Goal: Task Accomplishment & Management: Manage account settings

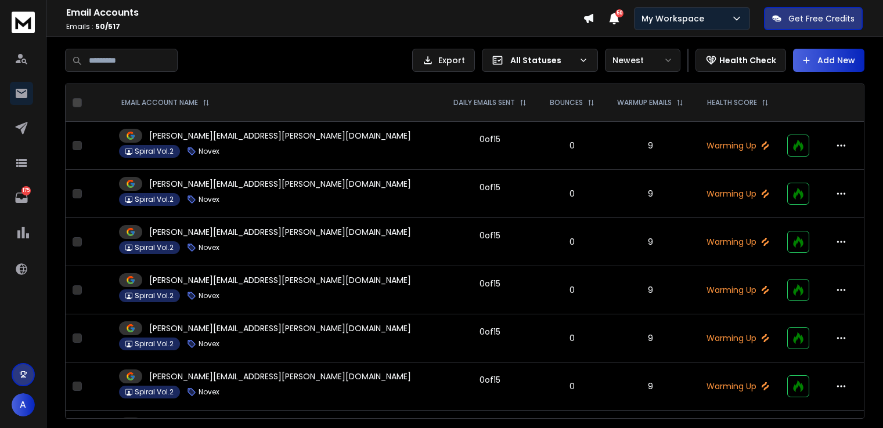
click at [717, 18] on div "My Workspace" at bounding box center [691, 19] width 101 height 12
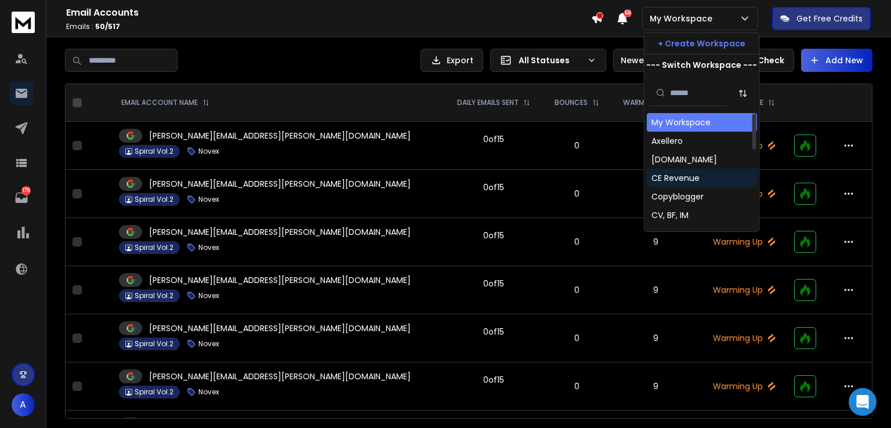
click at [686, 183] on div "CE Revenue" at bounding box center [676, 178] width 48 height 12
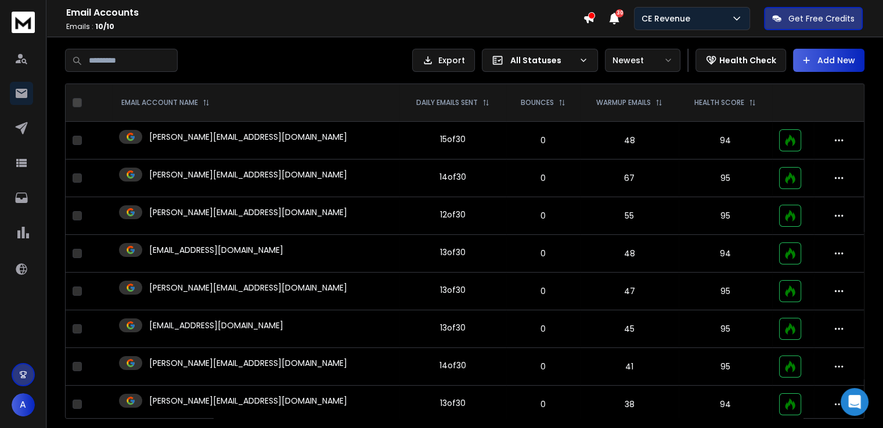
click at [697, 17] on div "CE Revenue" at bounding box center [691, 19] width 101 height 12
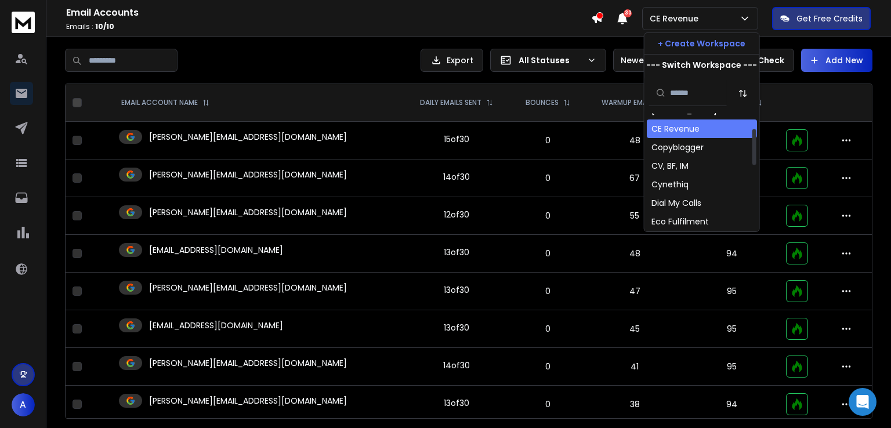
scroll to position [58, 0]
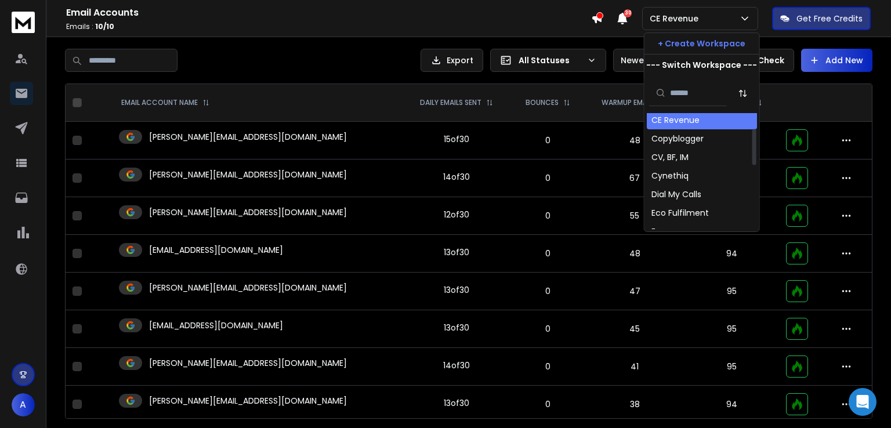
drag, startPoint x: 754, startPoint y: 138, endPoint x: 757, endPoint y: 156, distance: 18.3
click at [757, 156] on div at bounding box center [755, 147] width 4 height 36
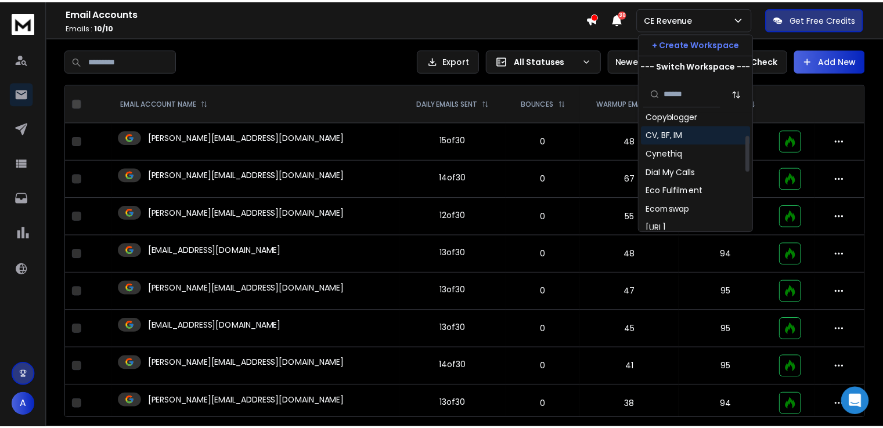
scroll to position [130, 0]
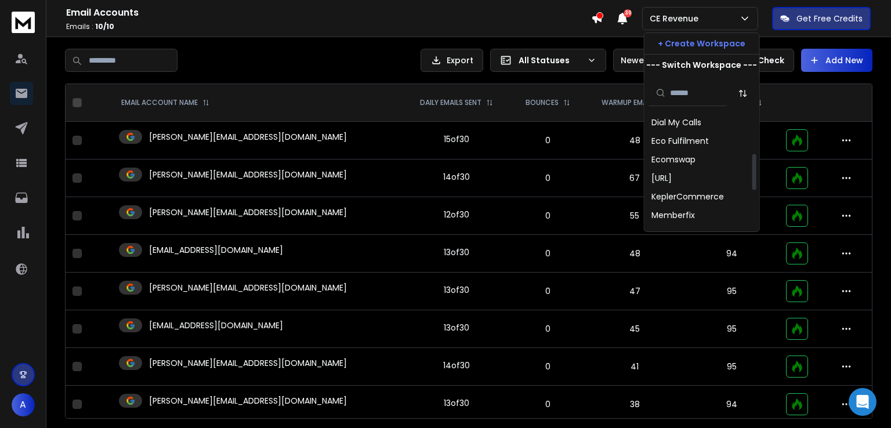
drag, startPoint x: 756, startPoint y: 157, endPoint x: 756, endPoint y: 179, distance: 22.1
click at [756, 179] on div at bounding box center [755, 172] width 4 height 36
click at [717, 179] on div "[URL]" at bounding box center [702, 178] width 110 height 19
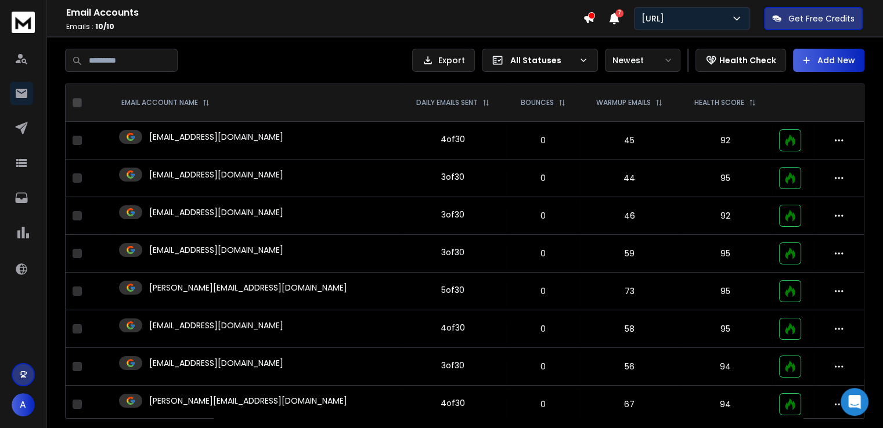
click at [730, 8] on button "[URL]" at bounding box center [692, 18] width 116 height 23
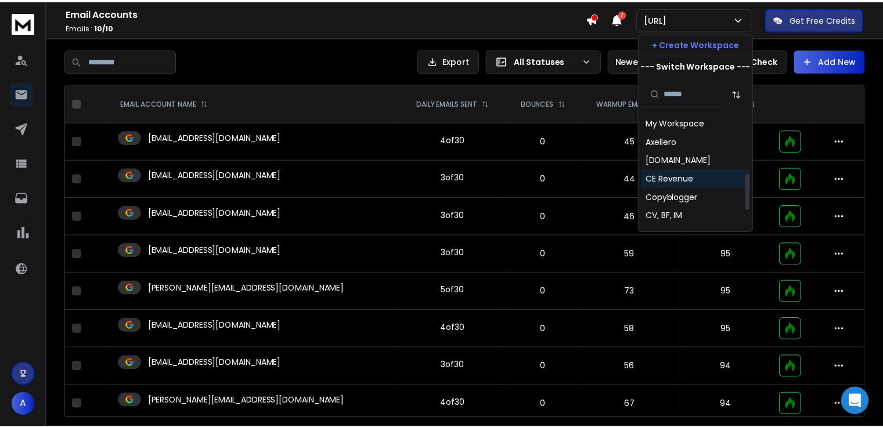
scroll to position [193, 0]
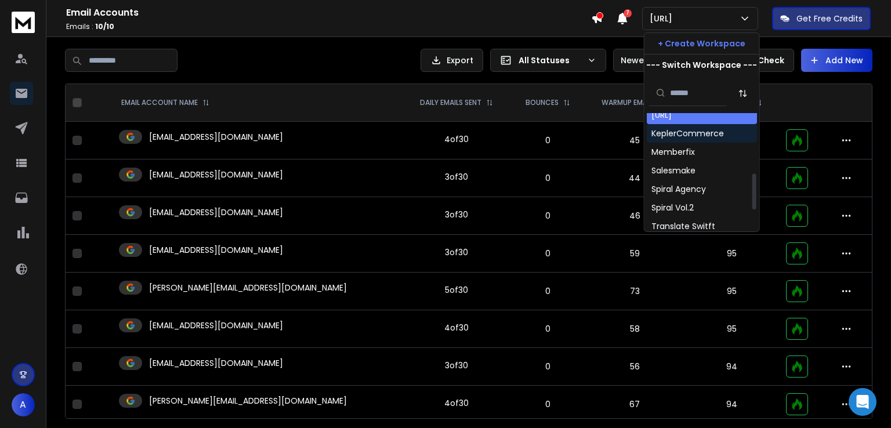
click at [710, 134] on div "KeplerCommerce" at bounding box center [688, 134] width 73 height 12
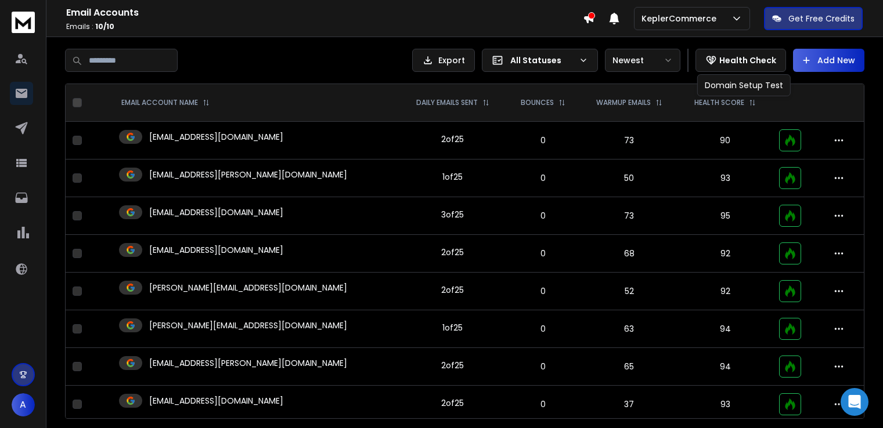
click at [705, 20] on p "KeplerCommerce" at bounding box center [681, 19] width 80 height 12
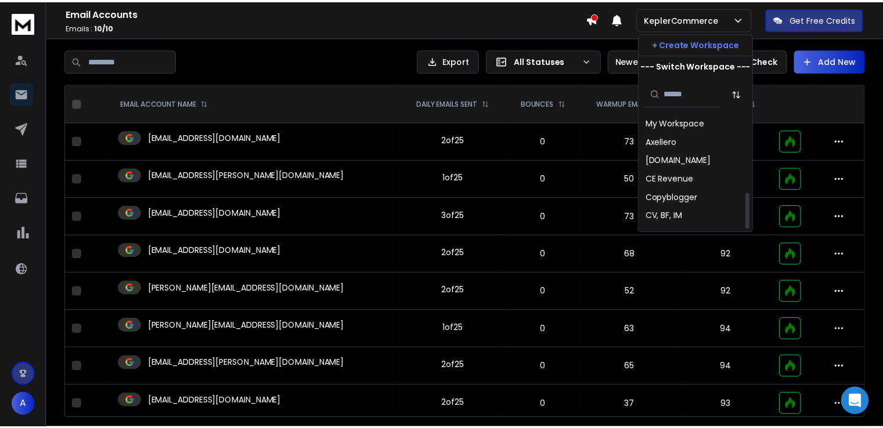
scroll to position [255, 0]
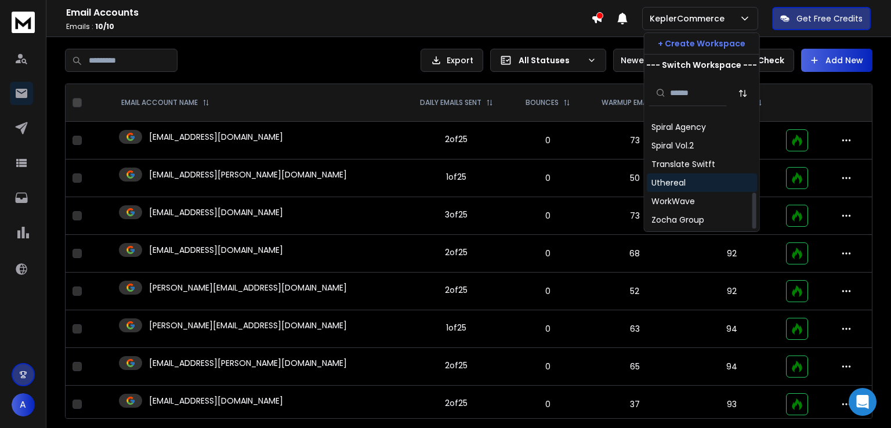
click at [698, 181] on div "Uthereal" at bounding box center [702, 183] width 110 height 19
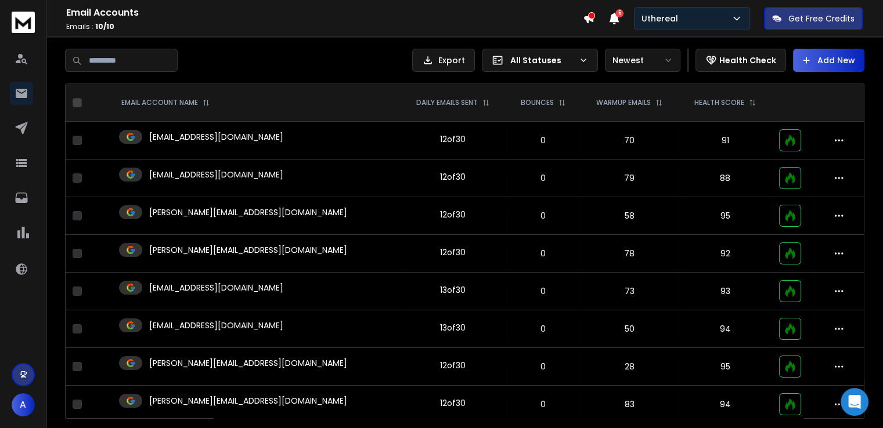
click at [724, 16] on div "Uthereal" at bounding box center [691, 19] width 101 height 12
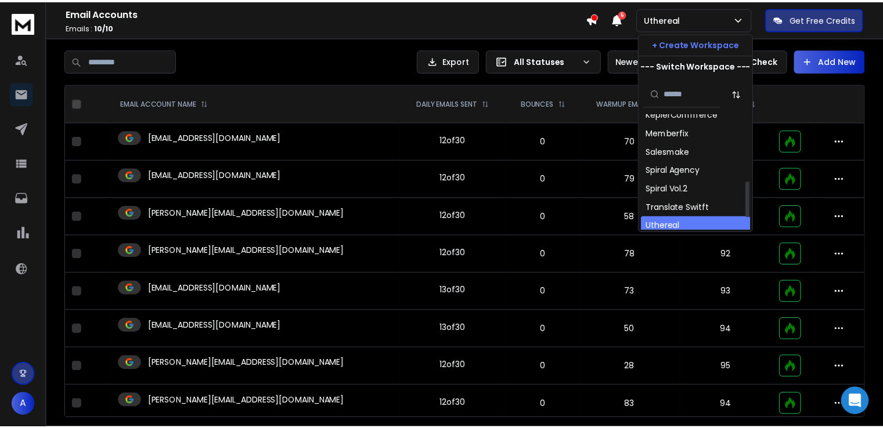
scroll to position [218, 0]
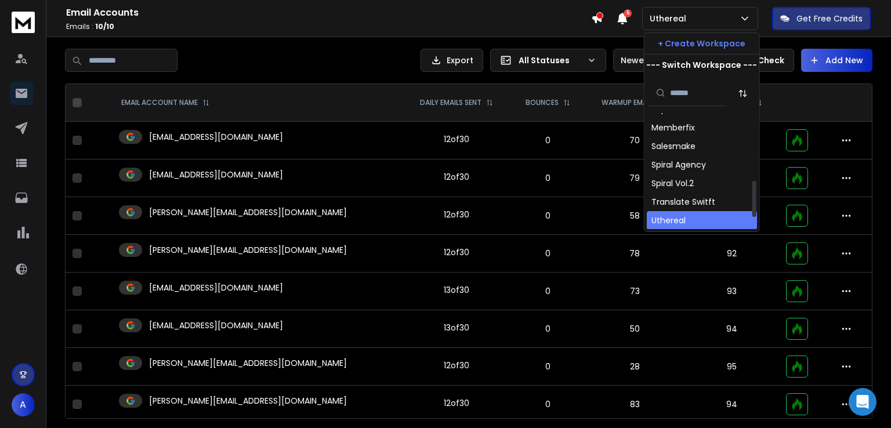
drag, startPoint x: 756, startPoint y: 132, endPoint x: 754, endPoint y: 199, distance: 67.3
click at [754, 199] on div at bounding box center [755, 199] width 4 height 36
click at [684, 170] on div "Spiral Agency" at bounding box center [702, 165] width 110 height 19
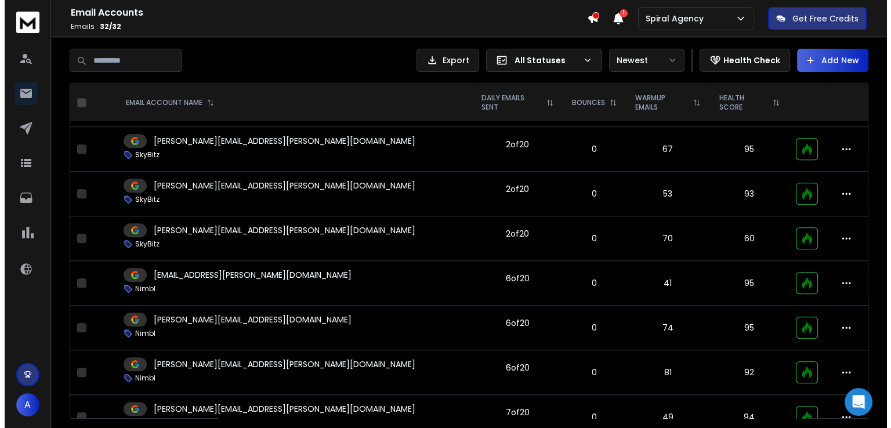
scroll to position [1086, 0]
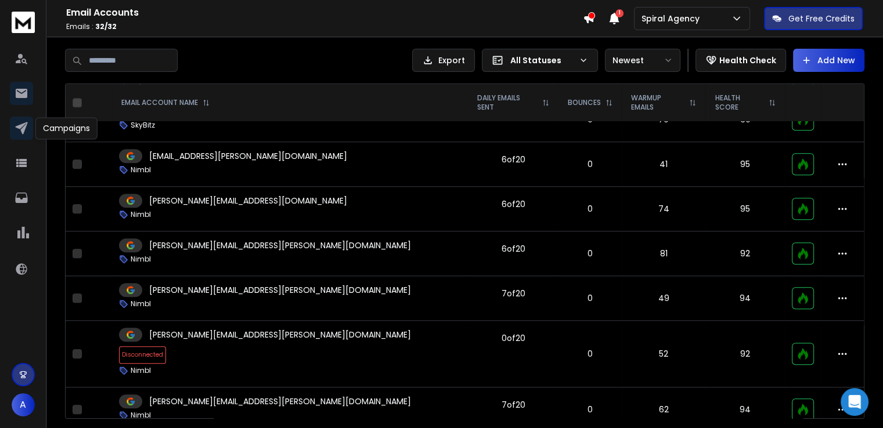
click at [26, 119] on link at bounding box center [21, 128] width 23 height 23
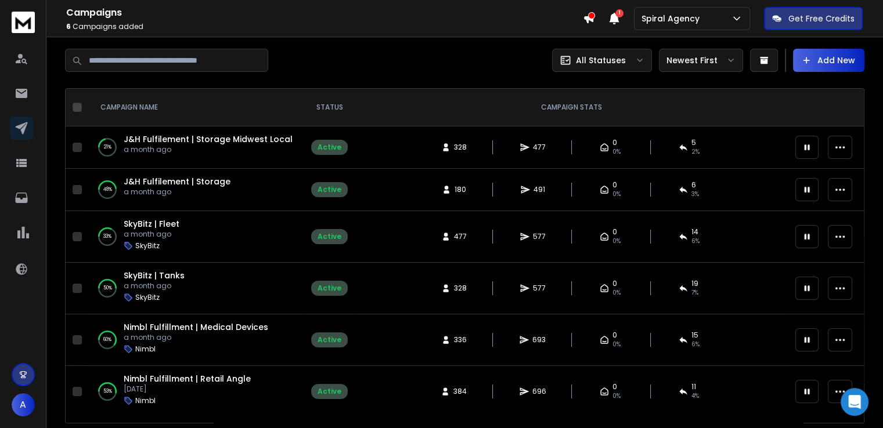
click at [201, 182] on span "J&H Fulfilement | Storage" at bounding box center [177, 182] width 107 height 12
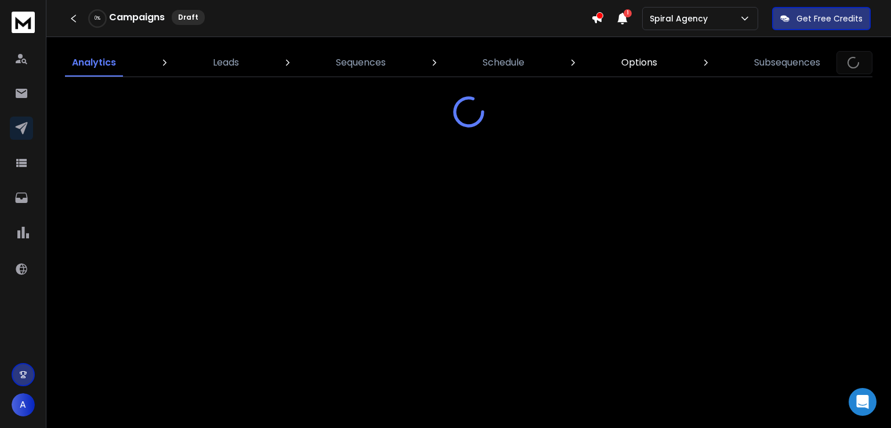
click at [642, 63] on p "Options" at bounding box center [640, 63] width 36 height 14
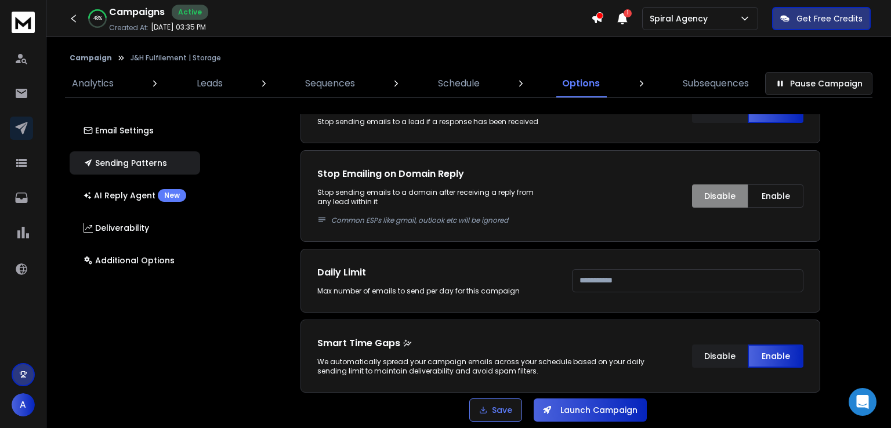
scroll to position [580, 0]
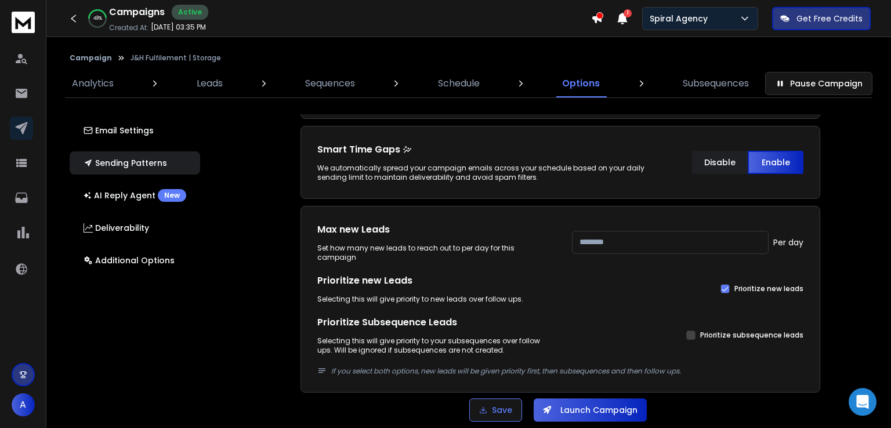
click at [687, 13] on p "Spiral Agency" at bounding box center [681, 19] width 63 height 12
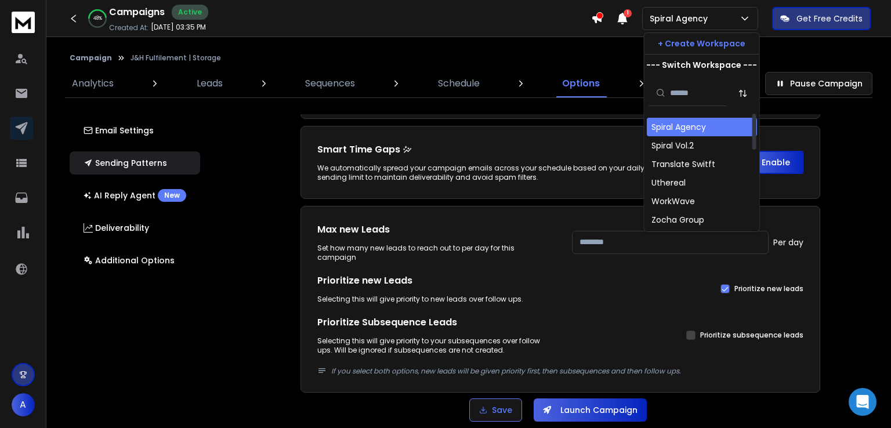
scroll to position [0, 0]
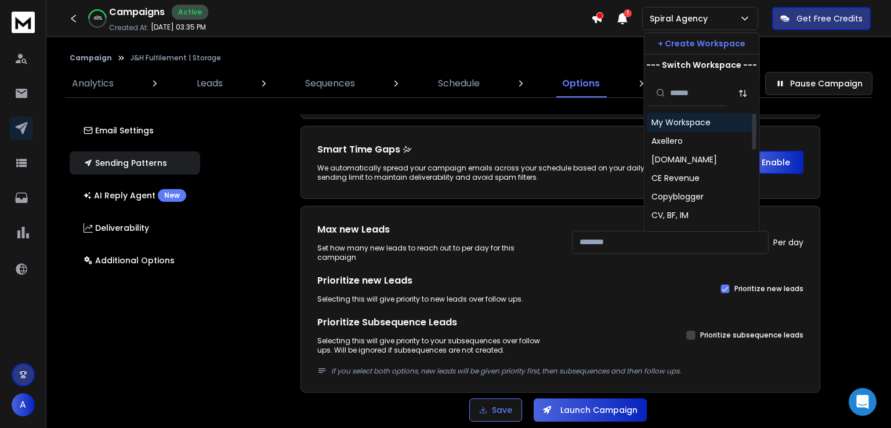
click at [711, 117] on div "My Workspace" at bounding box center [702, 122] width 110 height 19
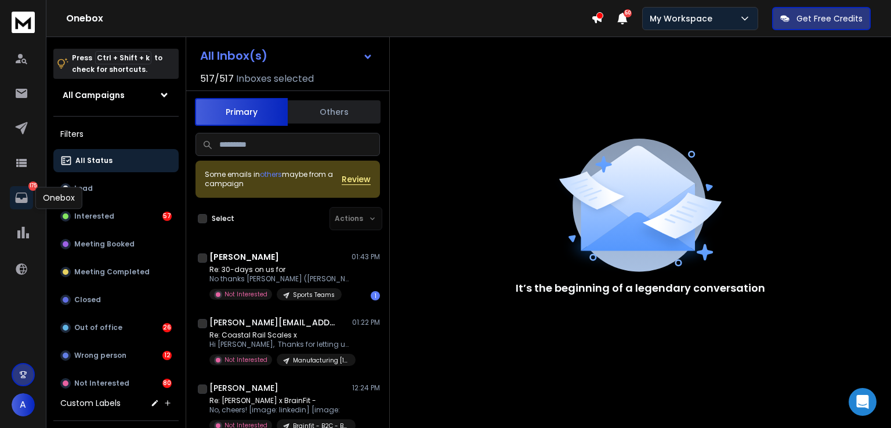
click at [733, 10] on button "My Workspace" at bounding box center [701, 18] width 116 height 23
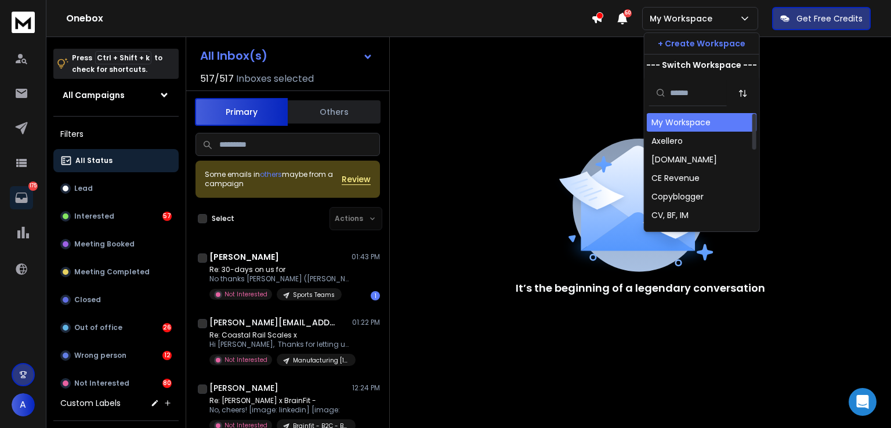
click at [667, 126] on div "My Workspace" at bounding box center [681, 123] width 59 height 12
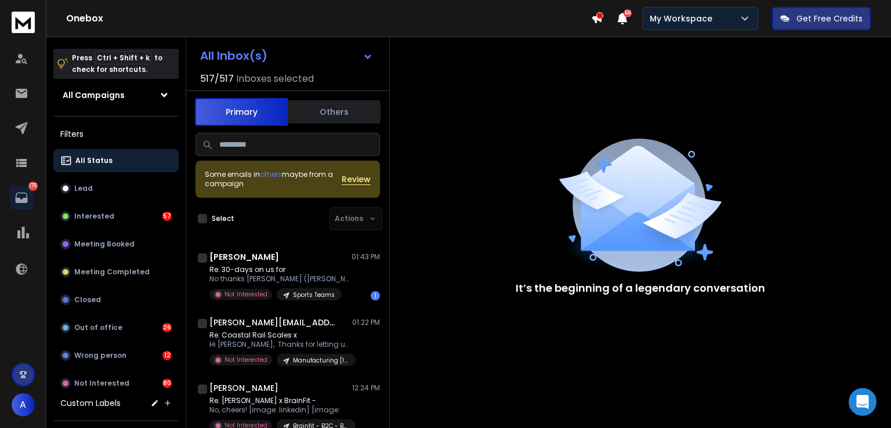
click at [707, 19] on p "My Workspace" at bounding box center [683, 19] width 67 height 12
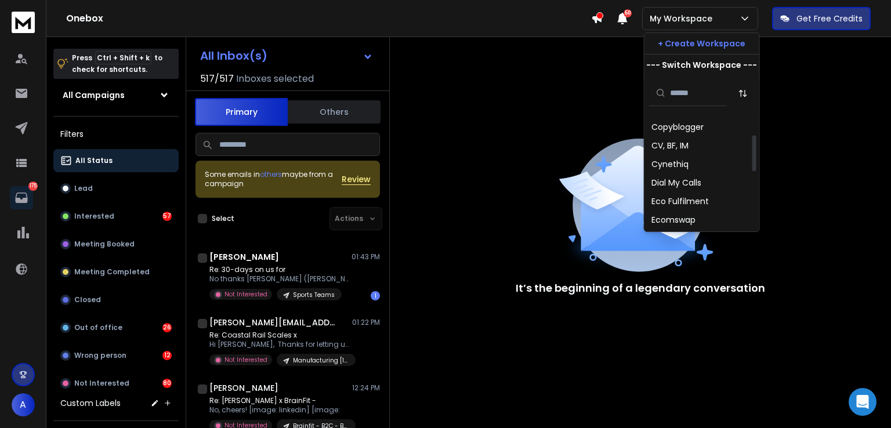
scroll to position [150, 0]
click at [703, 161] on div "[URL]" at bounding box center [702, 158] width 110 height 19
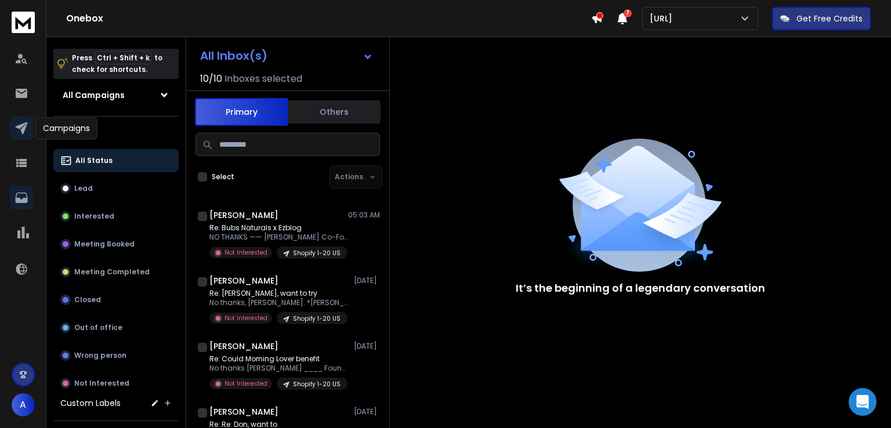
click at [30, 121] on link at bounding box center [21, 128] width 23 height 23
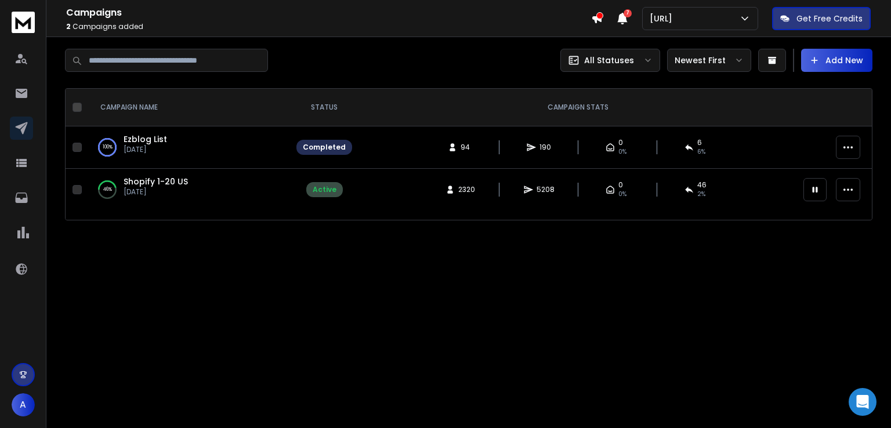
click at [219, 203] on div "46 % Shopify 1-20 US 2 months ago" at bounding box center [188, 190] width 180 height 28
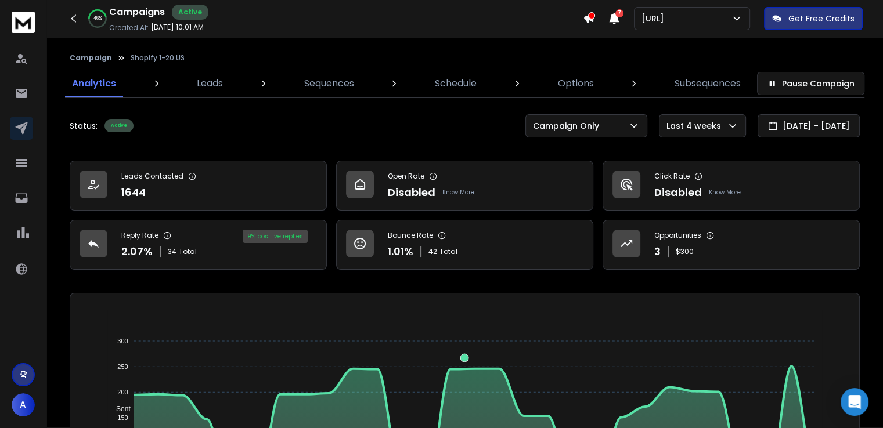
scroll to position [580, 0]
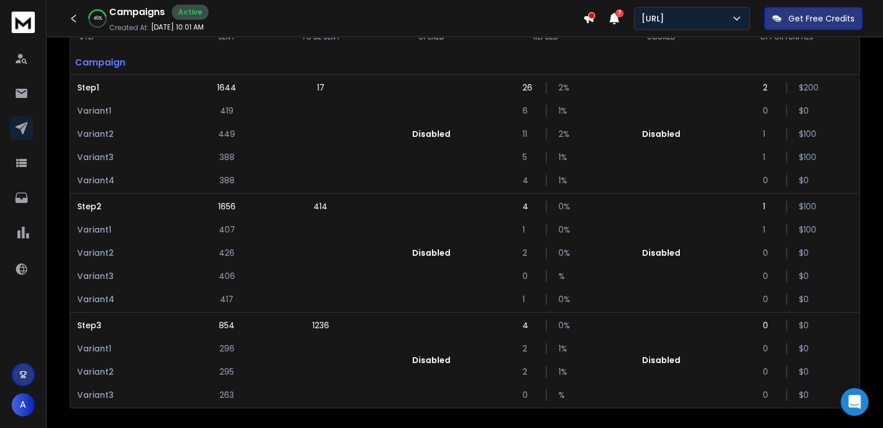
click at [708, 13] on div "[URL]" at bounding box center [691, 19] width 101 height 12
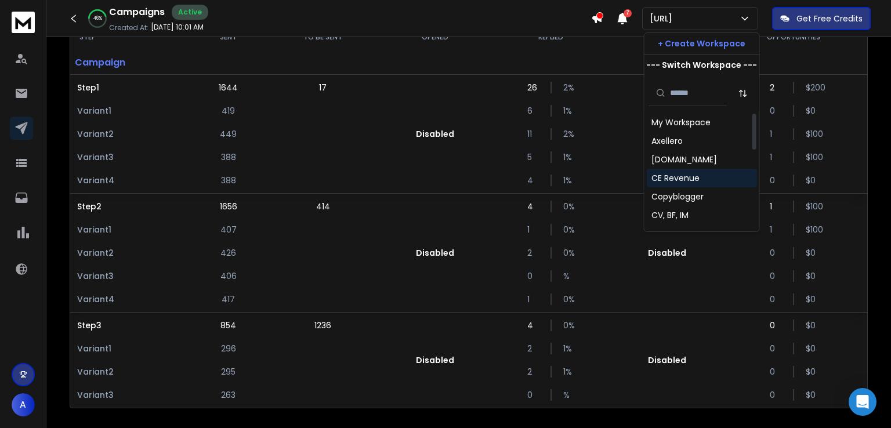
click at [685, 181] on div "CE Revenue" at bounding box center [676, 178] width 48 height 12
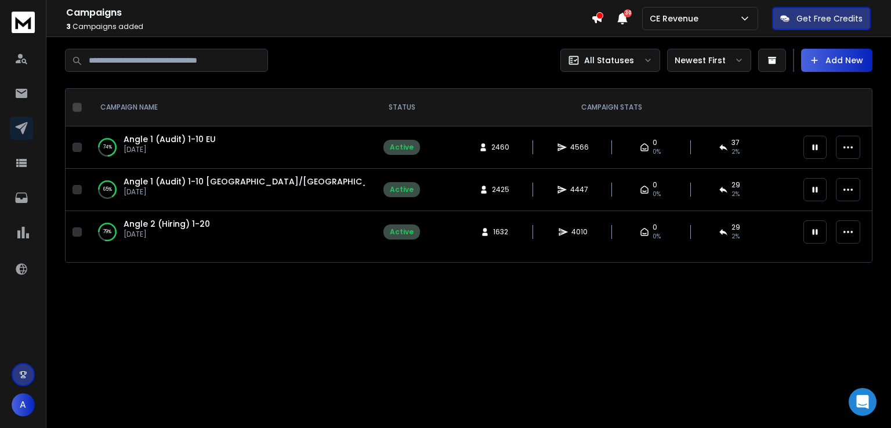
click at [222, 172] on td "65 % Angle 1 (Audit) 1-10 [GEOGRAPHIC_DATA]/[GEOGRAPHIC_DATA] [DATE]" at bounding box center [231, 190] width 290 height 42
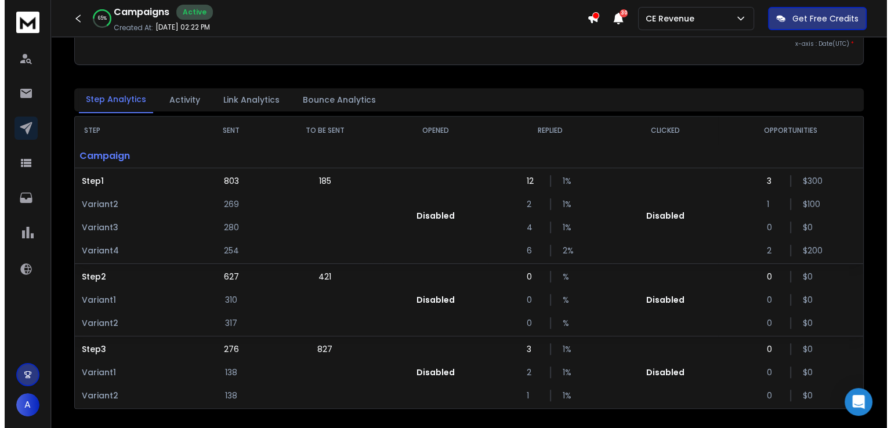
scroll to position [486, 0]
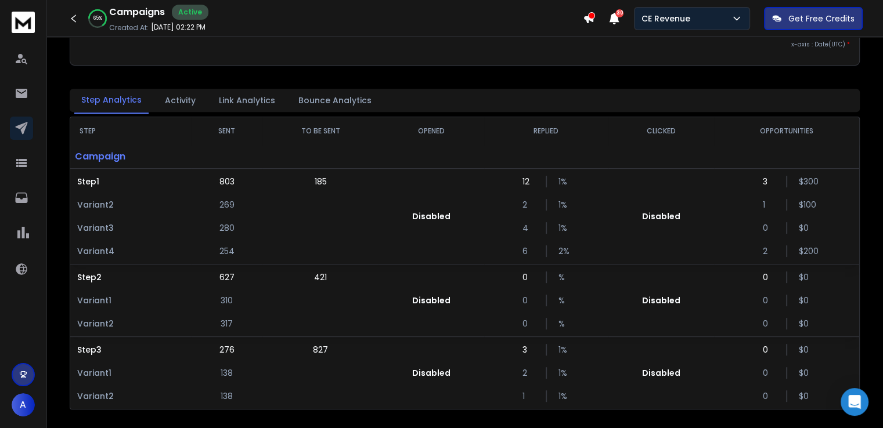
click at [735, 24] on button "CE Revenue" at bounding box center [692, 18] width 116 height 23
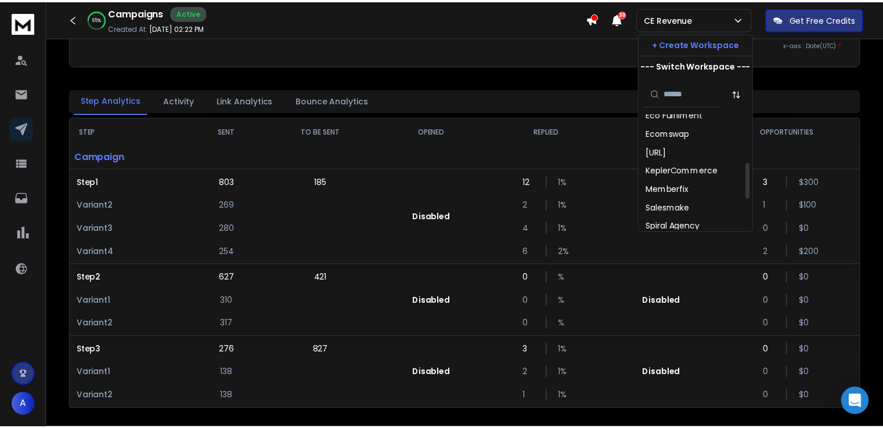
scroll to position [157, 0]
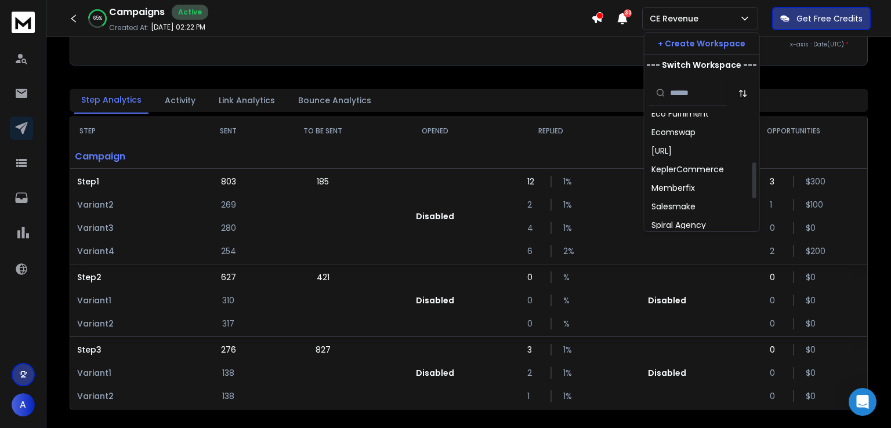
click at [703, 164] on div "KeplerCommerce" at bounding box center [688, 170] width 73 height 12
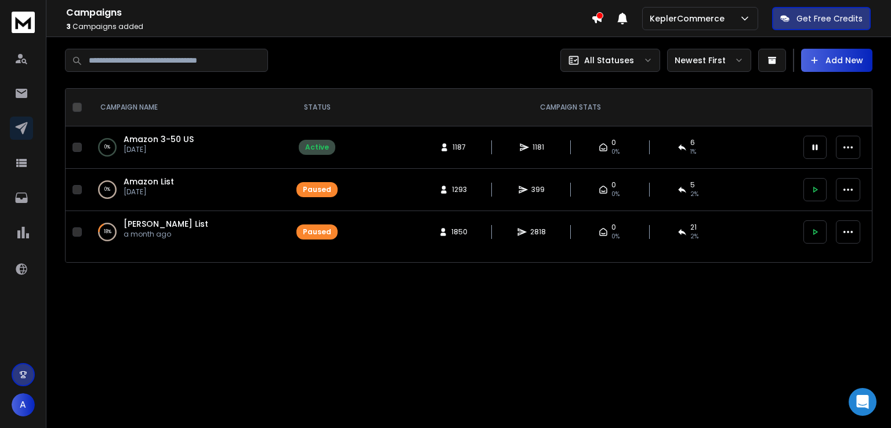
click at [385, 144] on div "1187 1181 0 0% 6 1 %" at bounding box center [571, 147] width 438 height 19
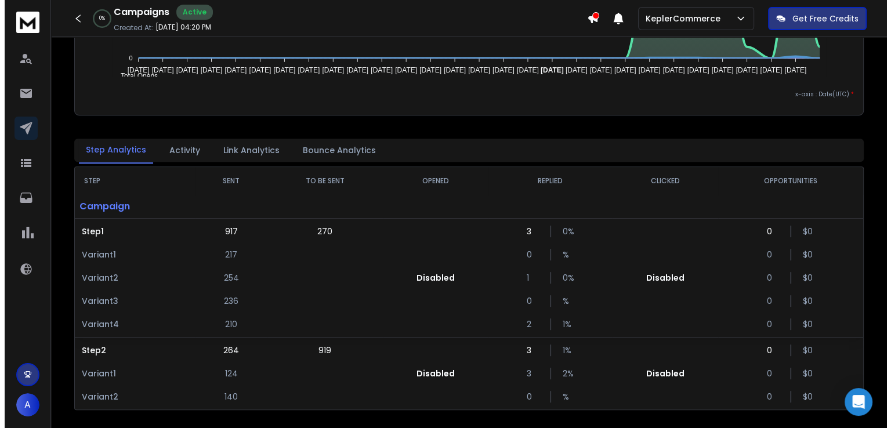
scroll to position [437, 0]
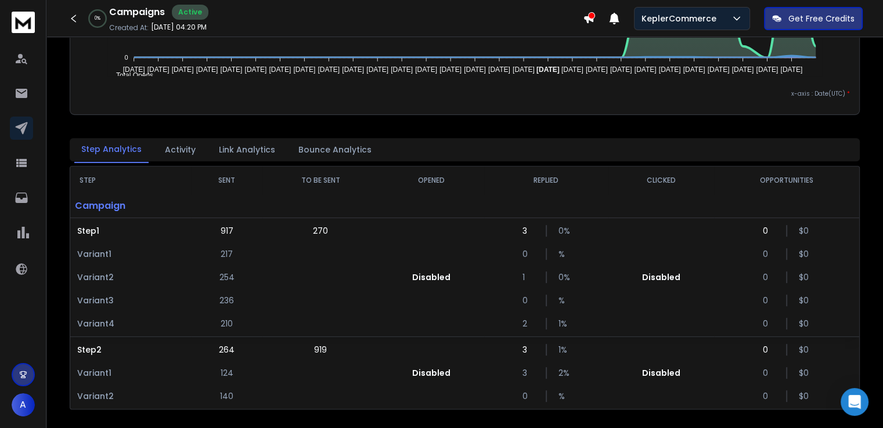
click at [666, 15] on p "KeplerCommerce" at bounding box center [681, 19] width 80 height 12
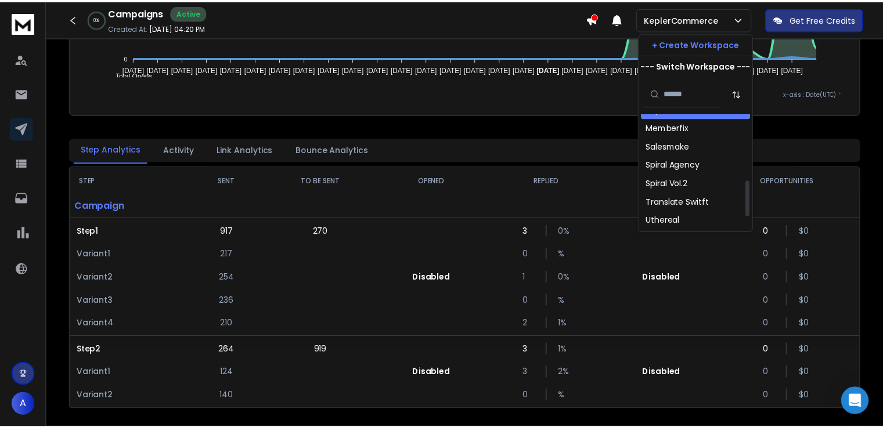
scroll to position [219, 0]
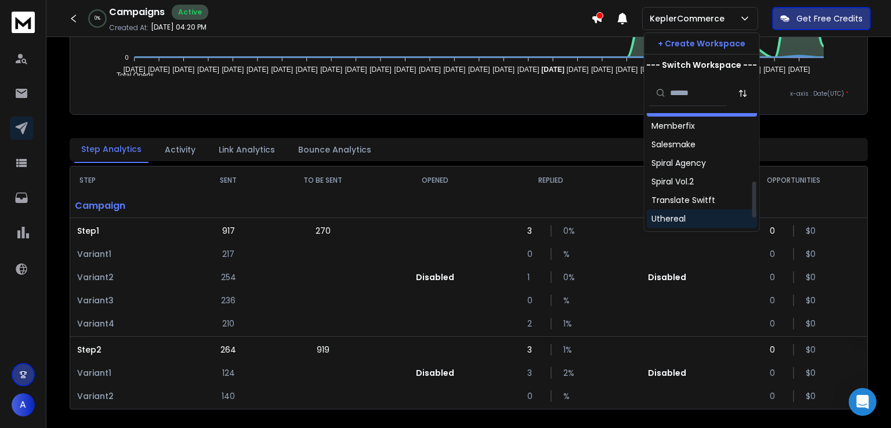
click at [696, 219] on div "Uthereal" at bounding box center [702, 219] width 110 height 19
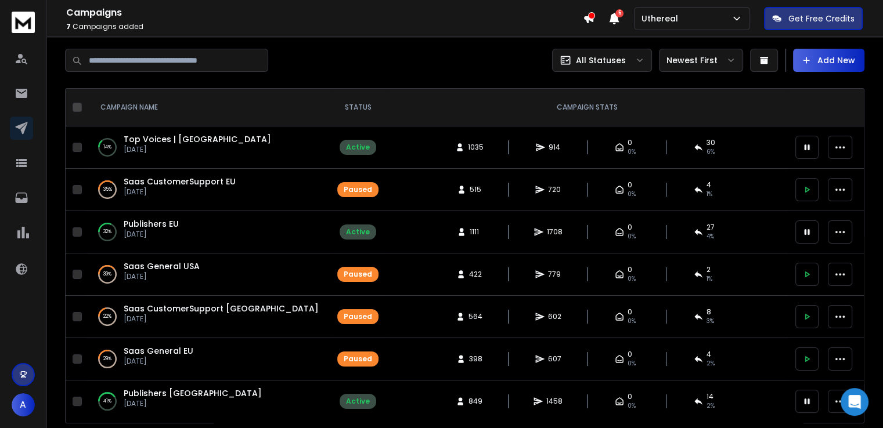
click at [276, 138] on div "14 % Top Voices | USA 22 days ago" at bounding box center [208, 147] width 221 height 28
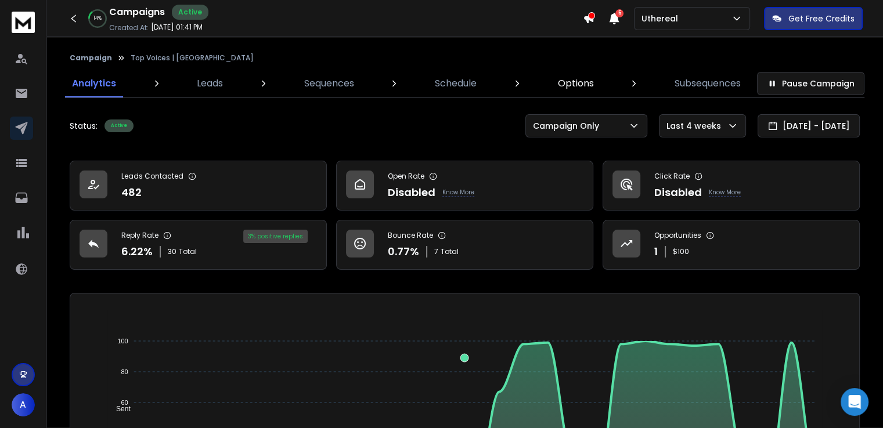
click at [573, 86] on p "Options" at bounding box center [576, 84] width 36 height 14
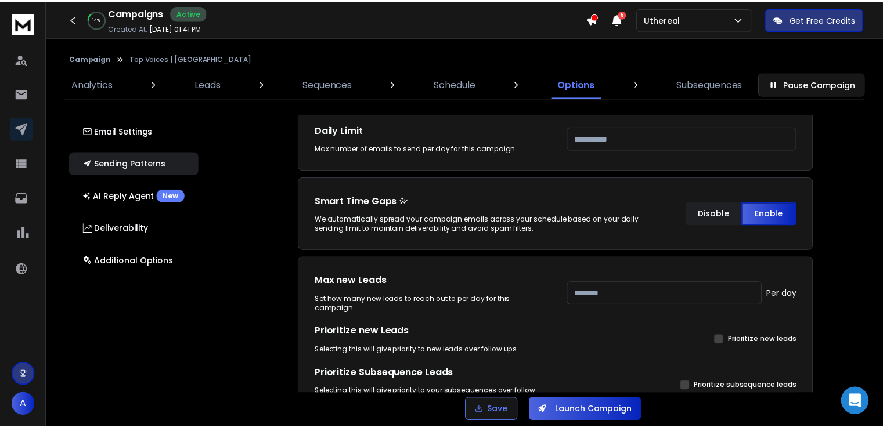
scroll to position [575, 0]
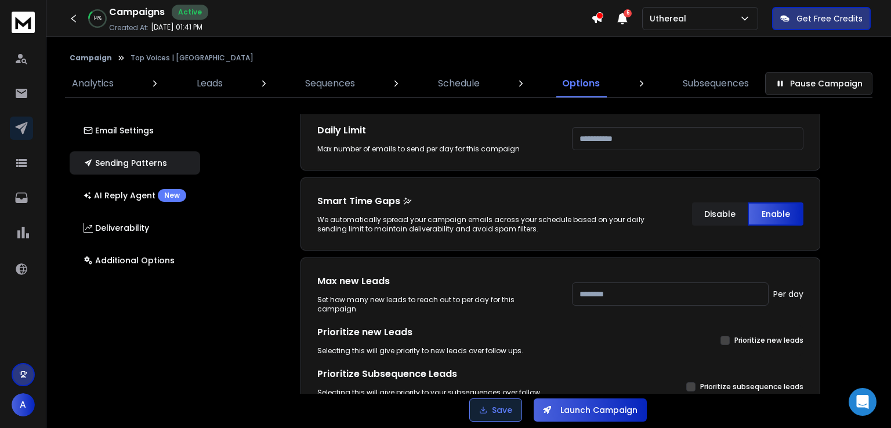
click at [500, 416] on button "Save" at bounding box center [496, 410] width 53 height 23
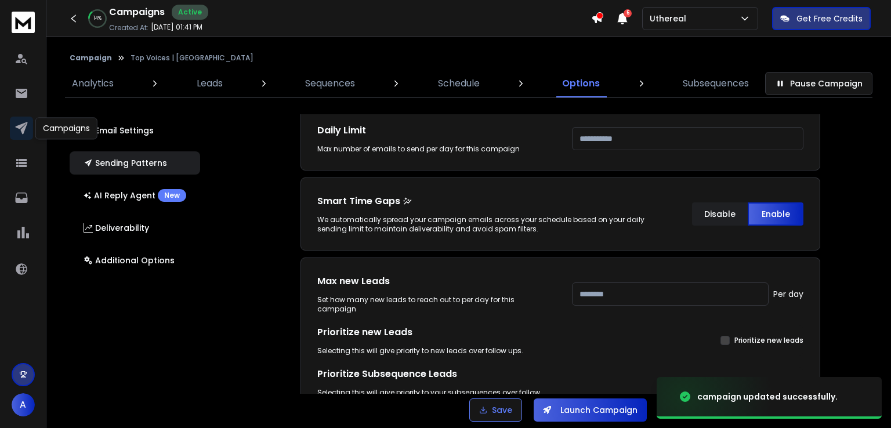
click at [12, 117] on link at bounding box center [21, 128] width 23 height 23
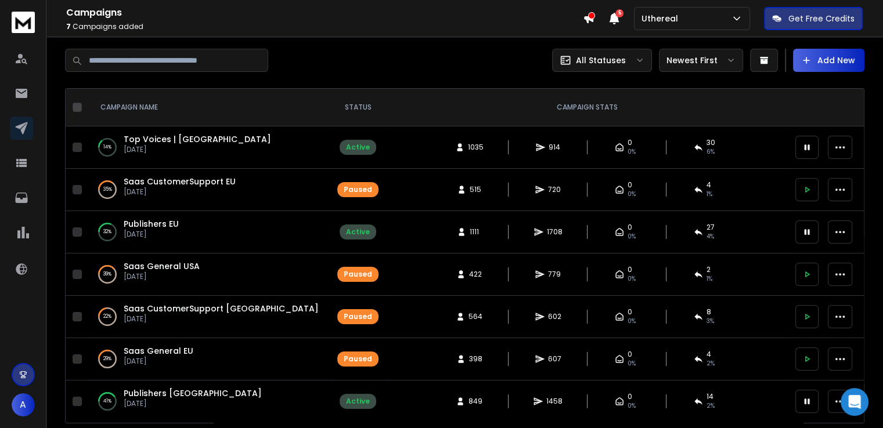
click at [212, 219] on div "32 % Publishers EU 2 months ago" at bounding box center [208, 232] width 221 height 28
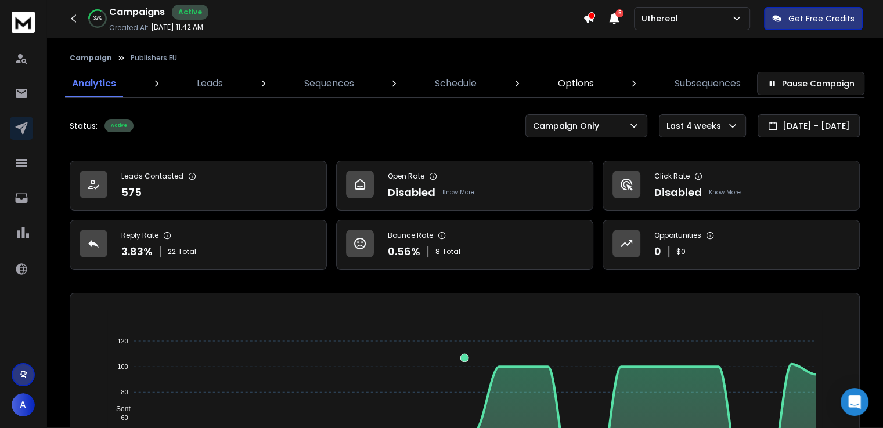
click at [568, 82] on p "Options" at bounding box center [576, 84] width 36 height 14
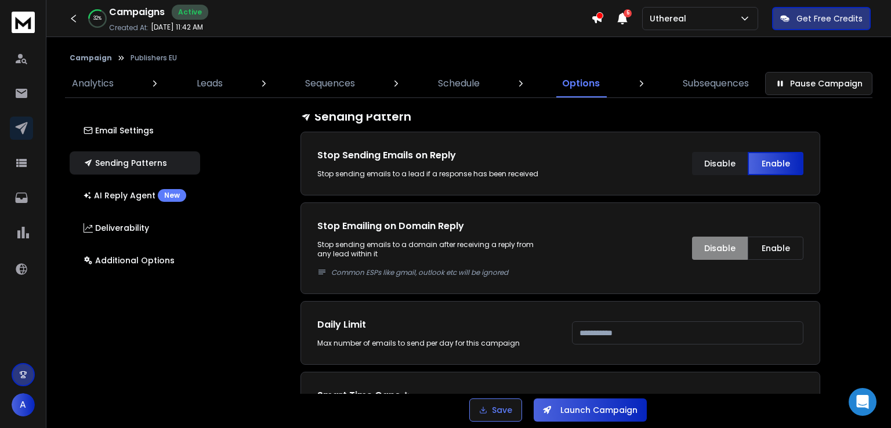
scroll to position [563, 0]
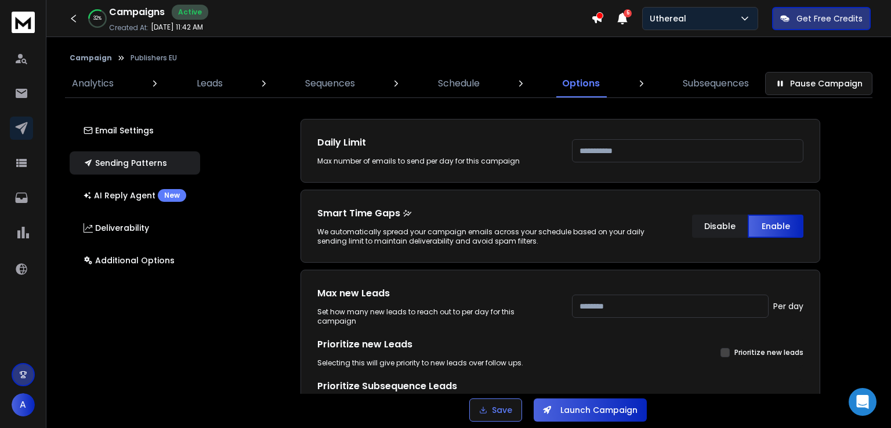
click at [696, 22] on div "Uthereal" at bounding box center [700, 19] width 101 height 12
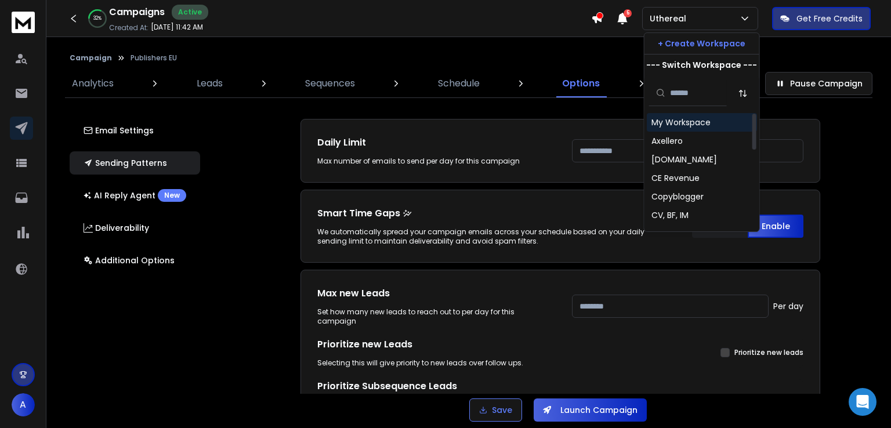
click at [680, 125] on div "My Workspace" at bounding box center [681, 123] width 59 height 12
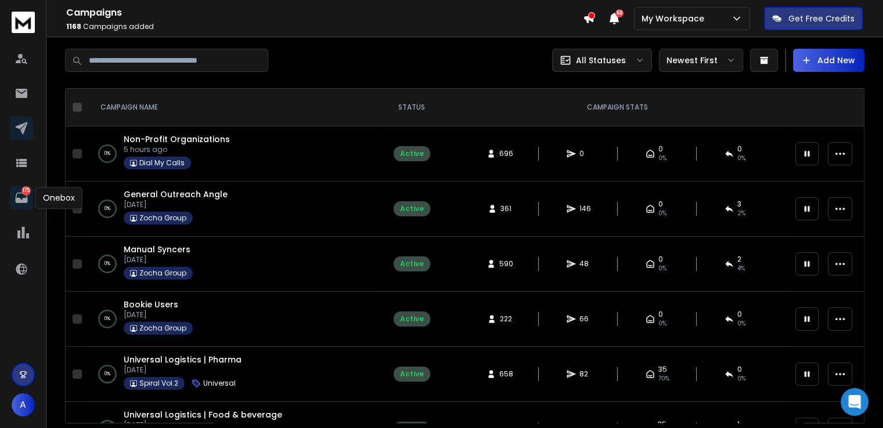
click at [24, 191] on p "175" at bounding box center [25, 190] width 9 height 9
